Goal: Check status

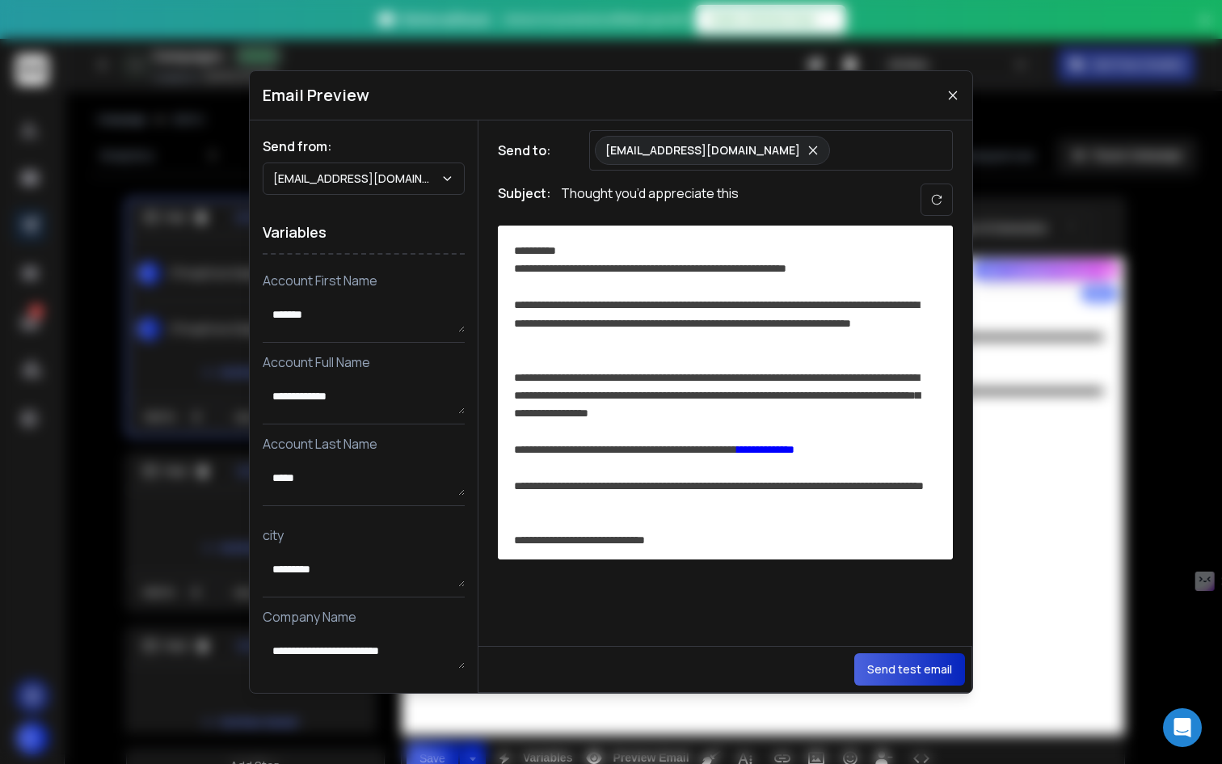
scroll to position [40, 0]
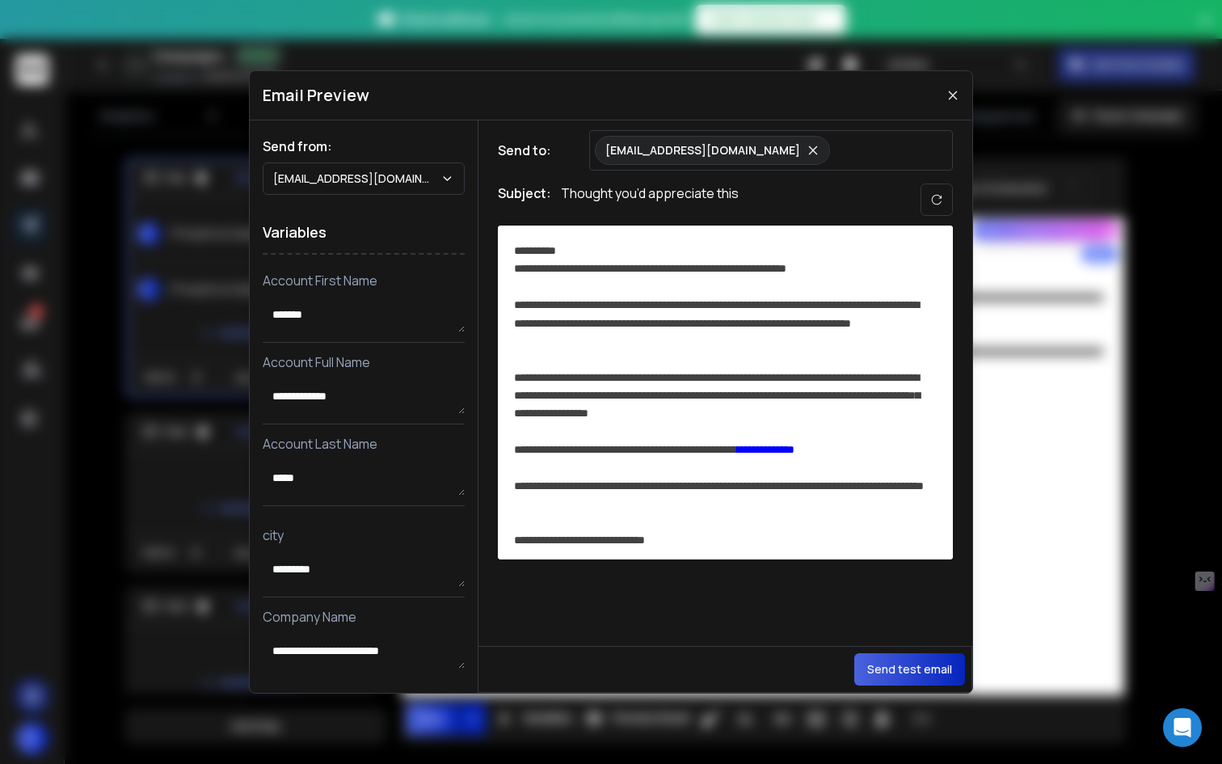
click at [954, 97] on icon at bounding box center [953, 95] width 9 height 9
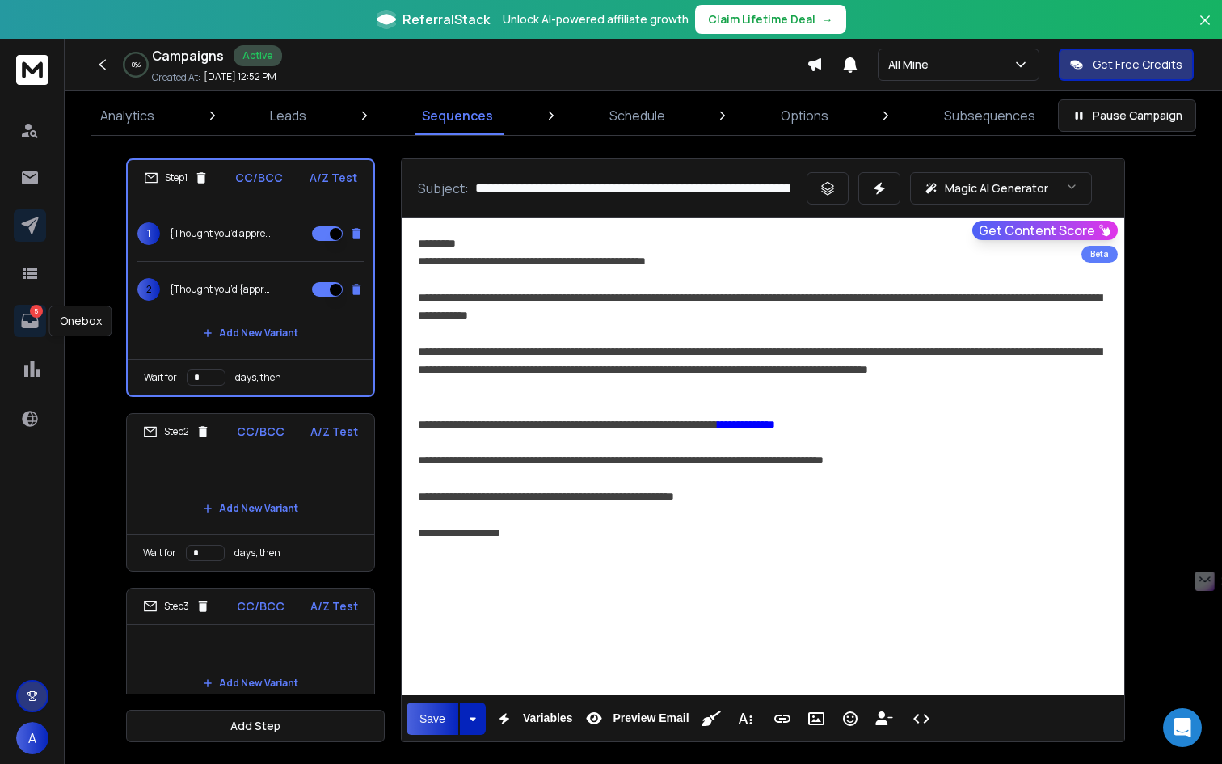
click at [27, 310] on link "5" at bounding box center [30, 321] width 32 height 32
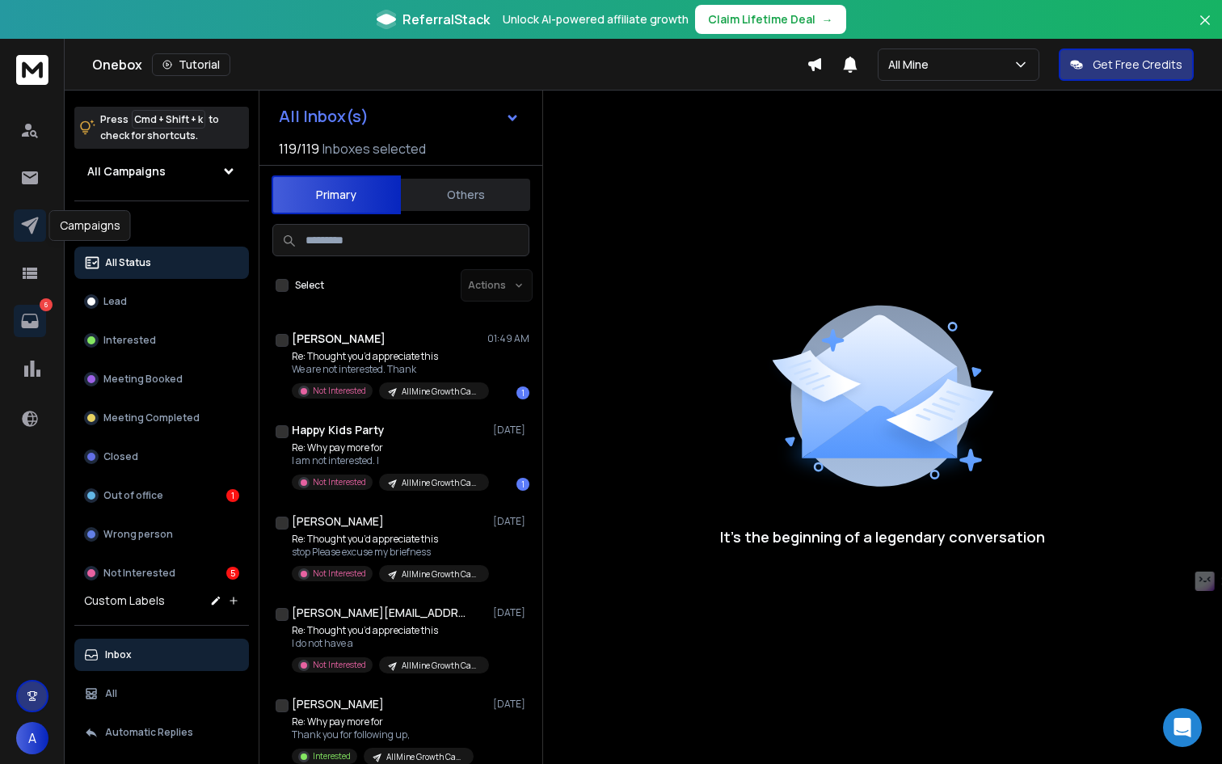
click at [22, 229] on icon at bounding box center [29, 225] width 19 height 19
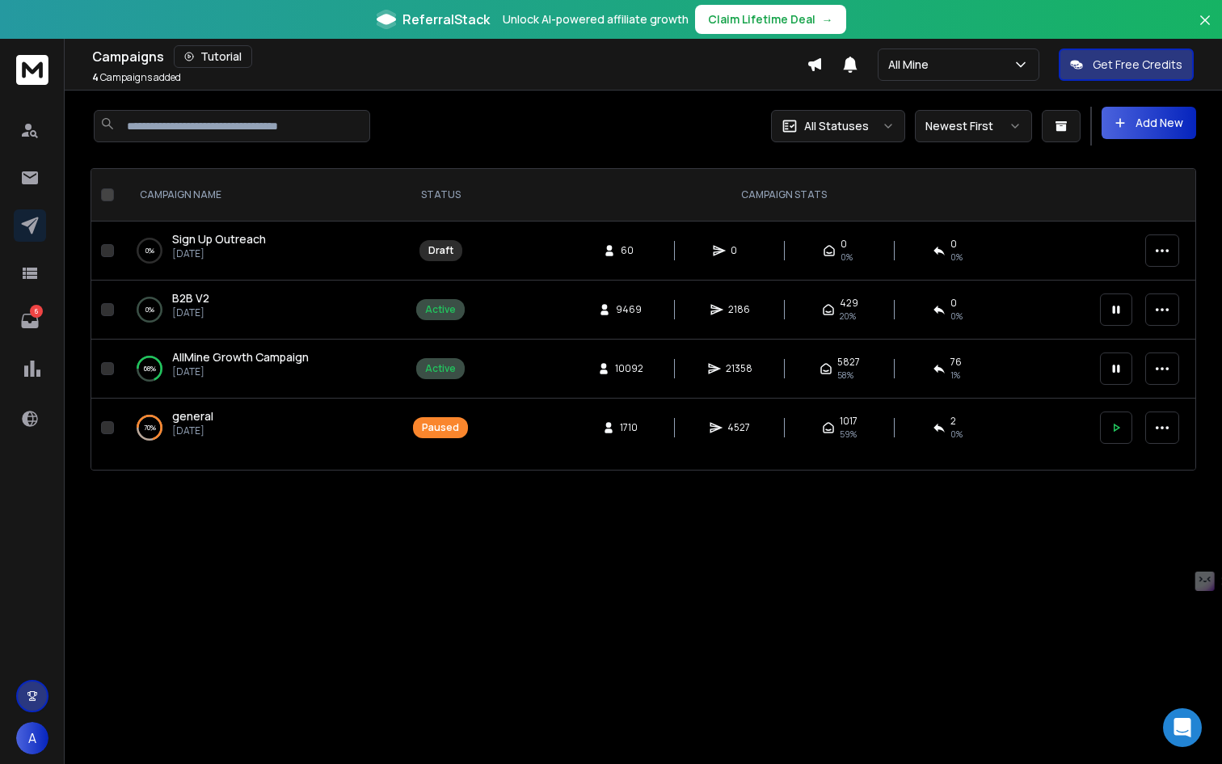
click at [209, 293] on h1 "B2B V2" at bounding box center [190, 298] width 37 height 16
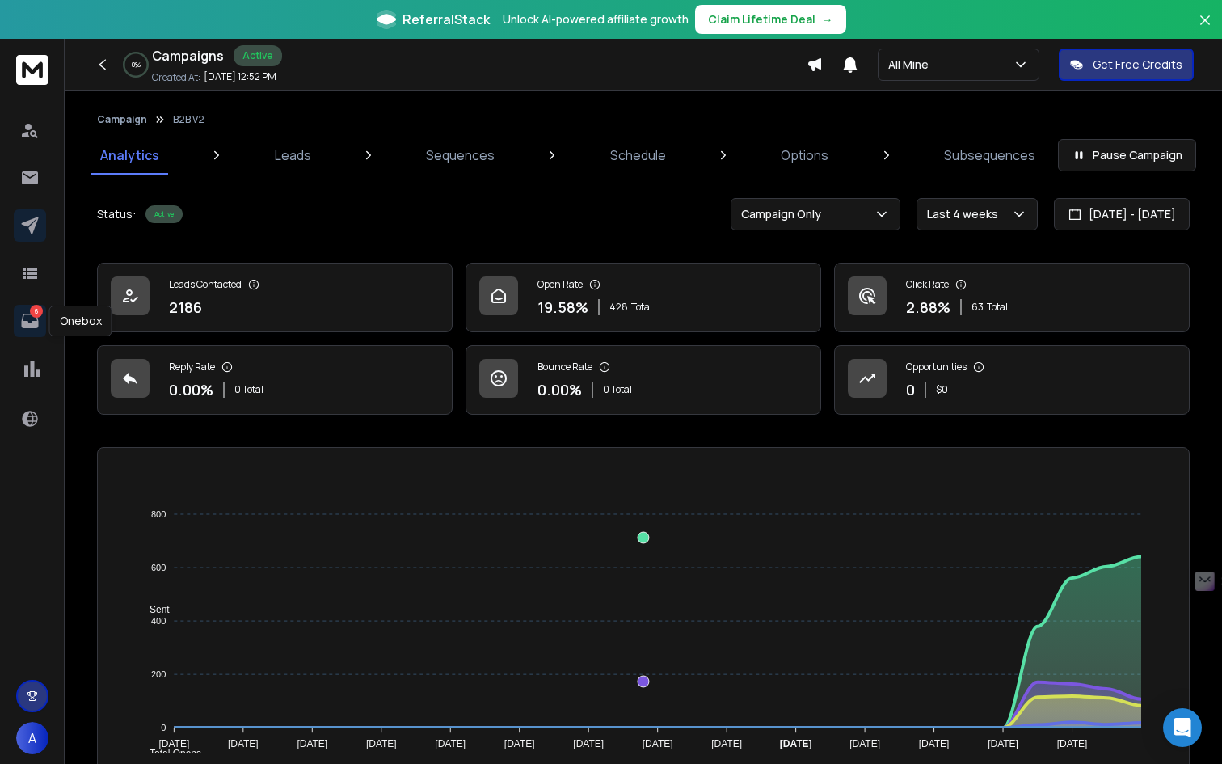
click at [38, 314] on p "6" at bounding box center [36, 311] width 13 height 13
